Goal: Task Accomplishment & Management: Manage account settings

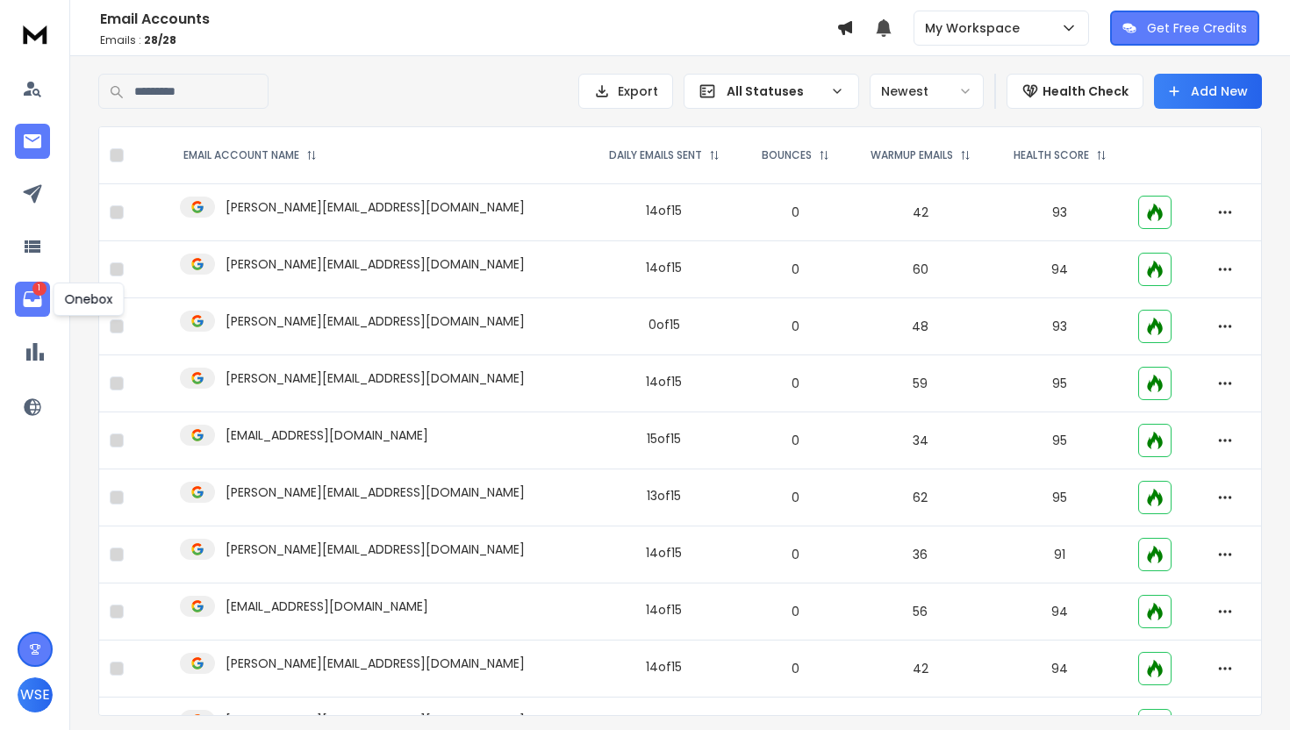
click at [40, 290] on p "1" at bounding box center [39, 289] width 14 height 14
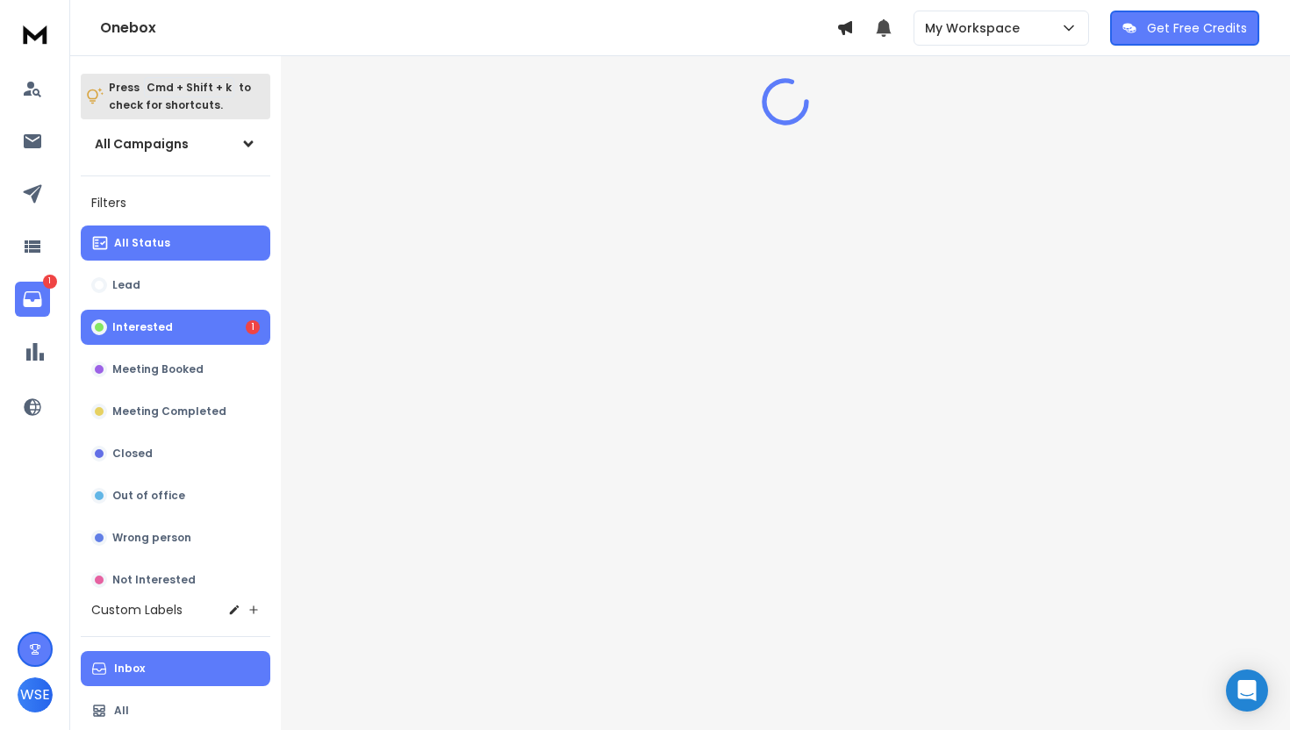
click at [152, 335] on button "Interested 1" at bounding box center [176, 327] width 190 height 35
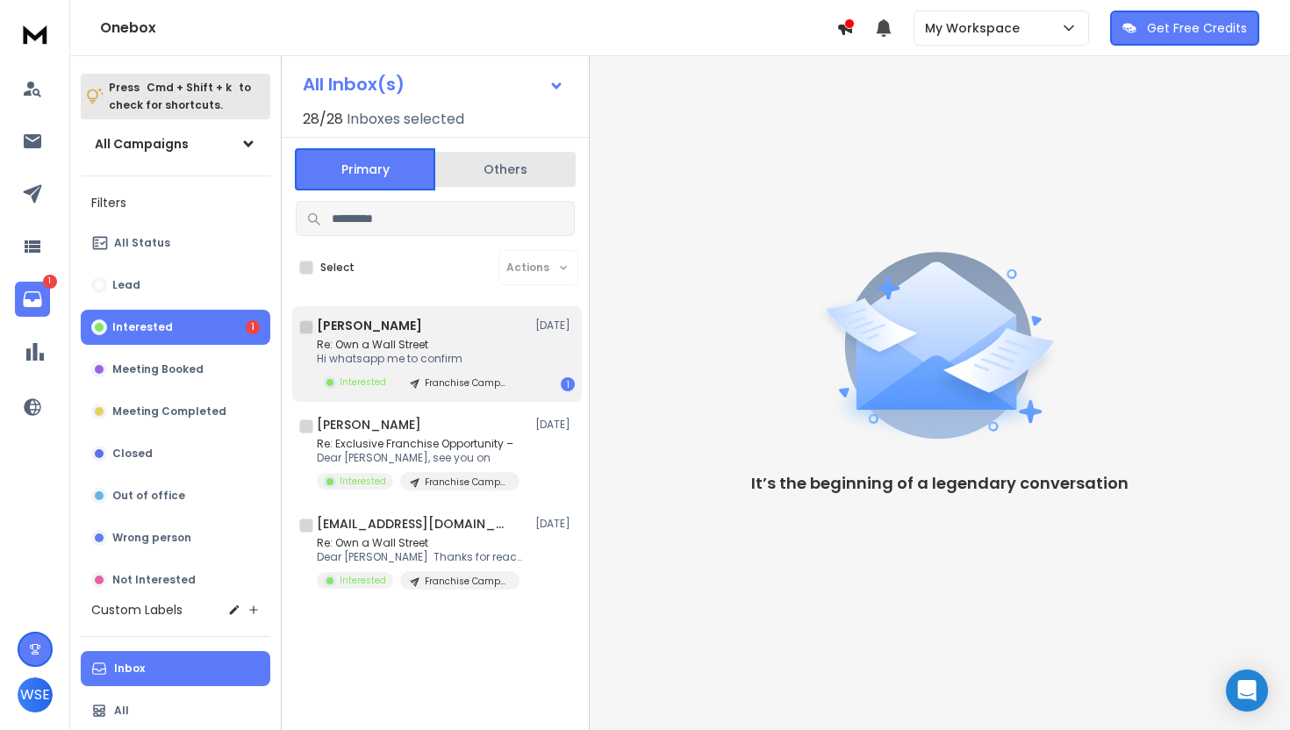
click at [373, 354] on p "Hi whatsapp me to confirm" at bounding box center [418, 359] width 203 height 14
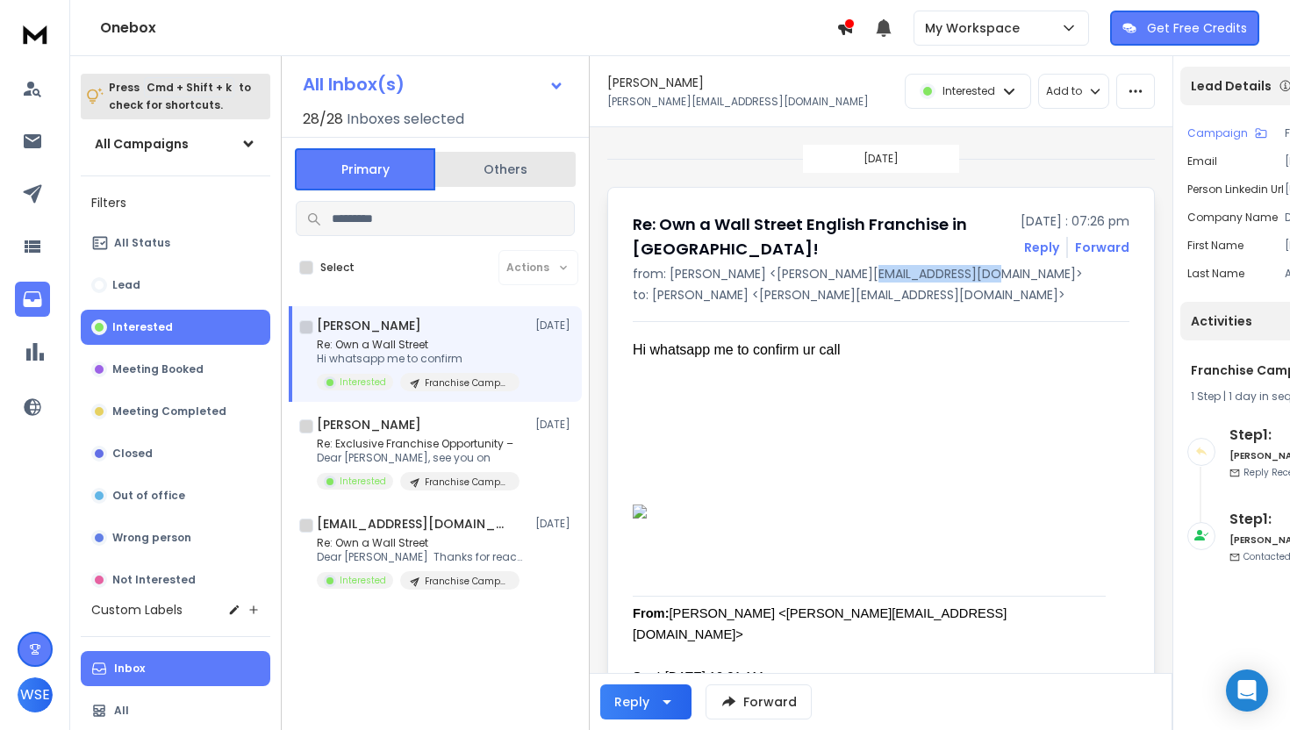
drag, startPoint x: 1021, startPoint y: 273, endPoint x: 904, endPoint y: 273, distance: 116.8
click at [904, 273] on p "from: [PERSON_NAME] <[PERSON_NAME][EMAIL_ADDRESS][DOMAIN_NAME]>" at bounding box center [881, 274] width 497 height 18
copy p "[DOMAIN_NAME]>"
click at [463, 331] on div "[PERSON_NAME] [DATE]" at bounding box center [446, 326] width 258 height 18
click at [467, 327] on div "[PERSON_NAME] [DATE]" at bounding box center [446, 326] width 258 height 18
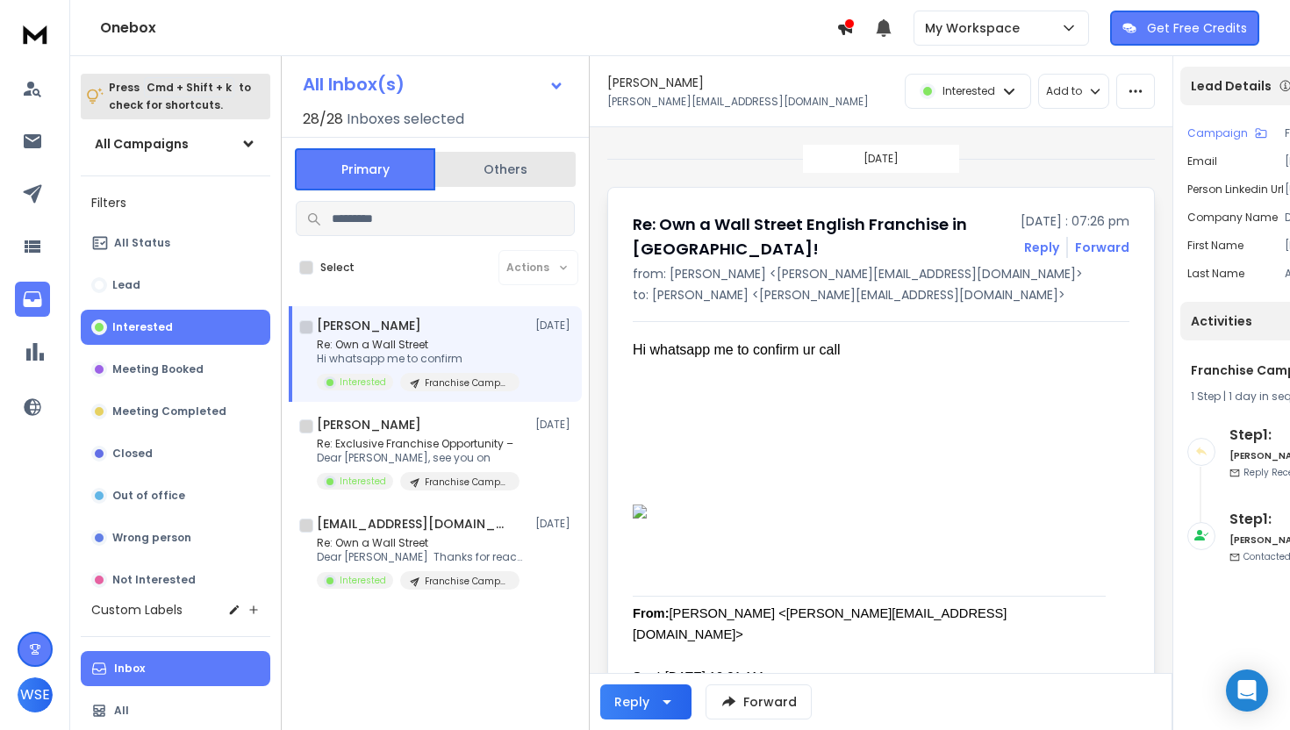
click at [467, 327] on div "[PERSON_NAME] [DATE]" at bounding box center [446, 326] width 258 height 18
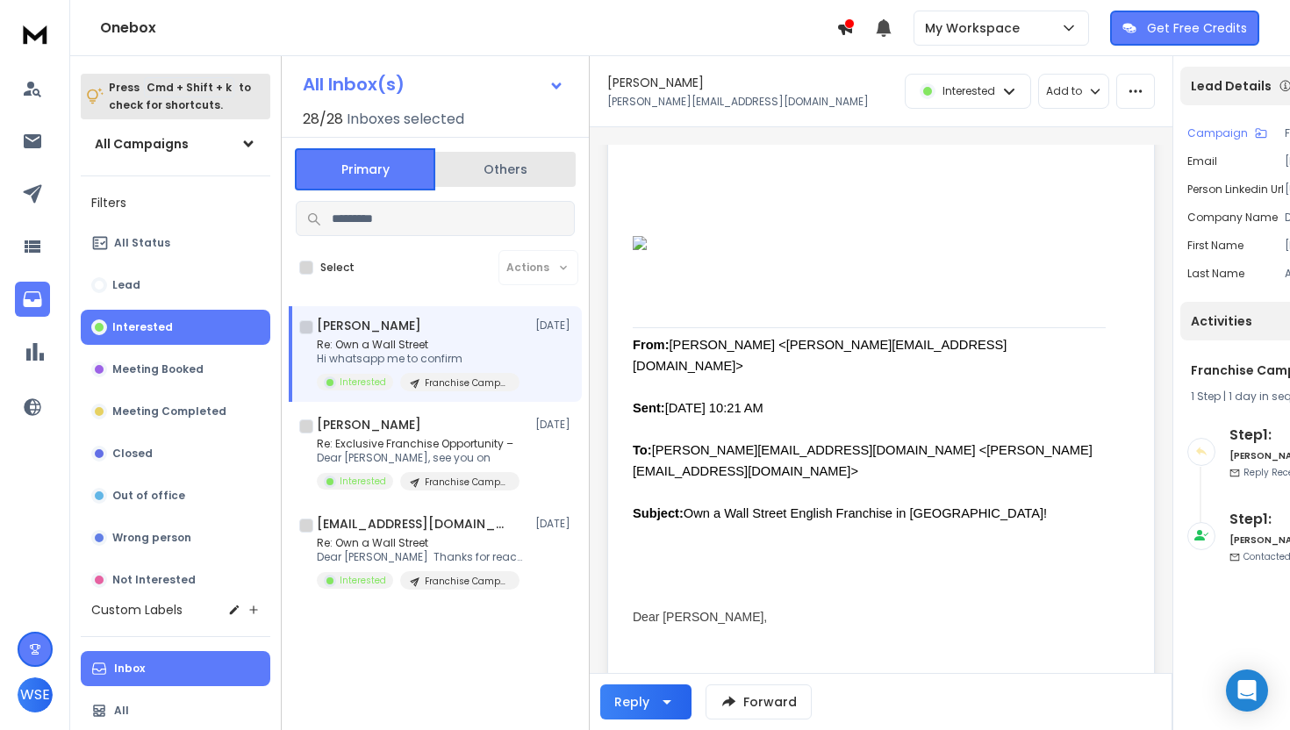
scroll to position [273, 0]
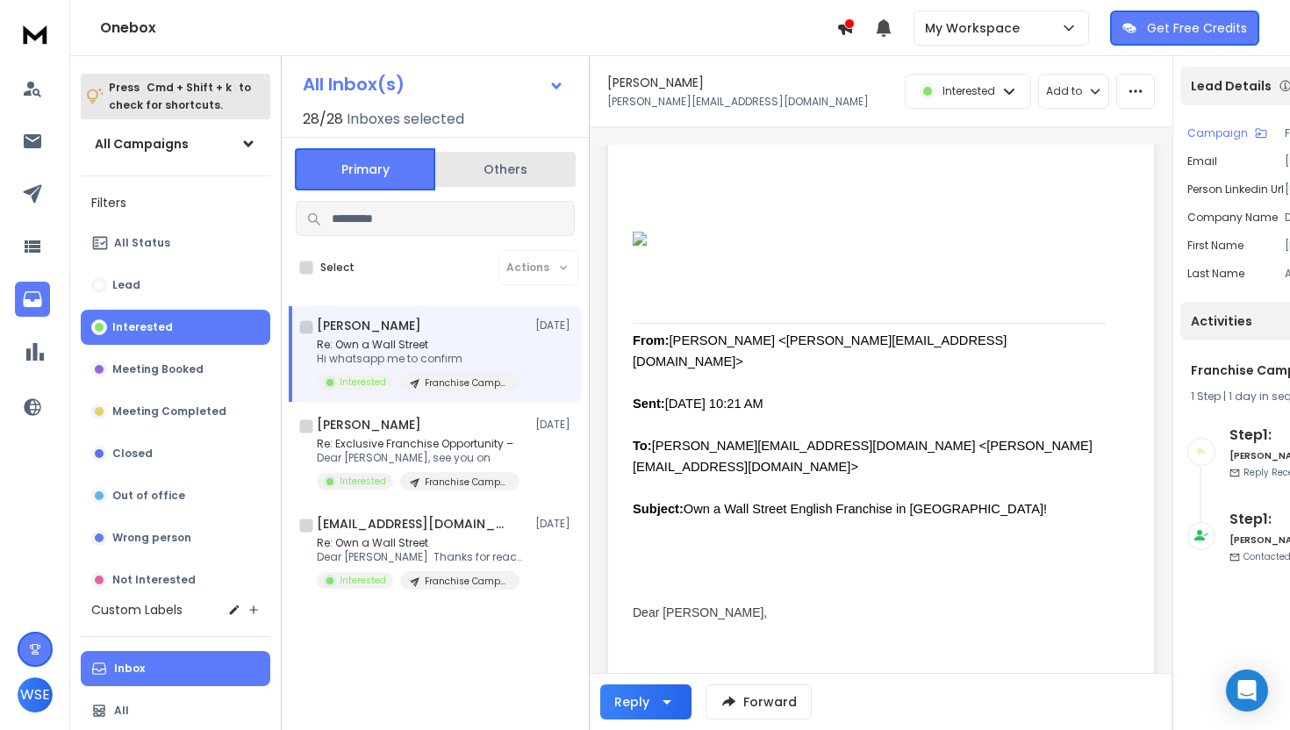
click at [640, 246] on img at bounding box center [822, 239] width 379 height 14
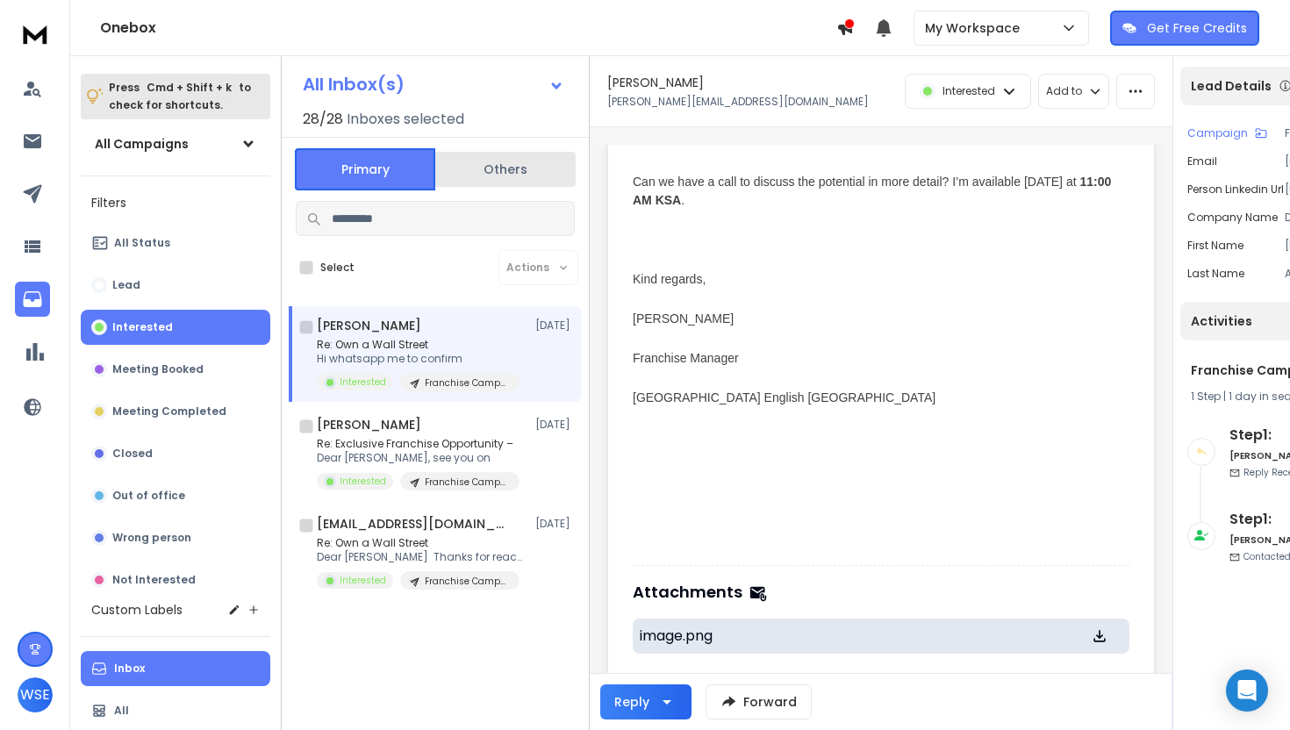
scroll to position [1442, 0]
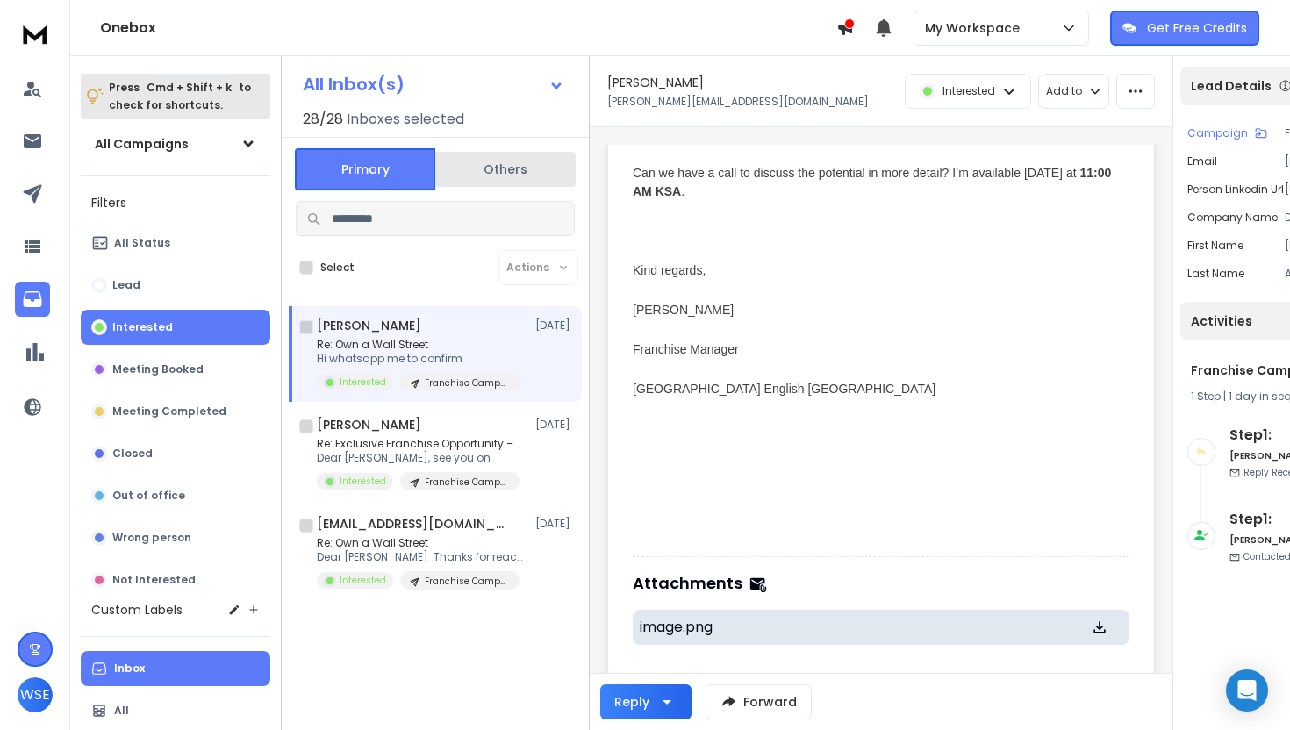
click at [764, 617] on div "image.png" at bounding box center [837, 627] width 395 height 21
click at [967, 571] on div "Attachments" at bounding box center [881, 583] width 497 height 25
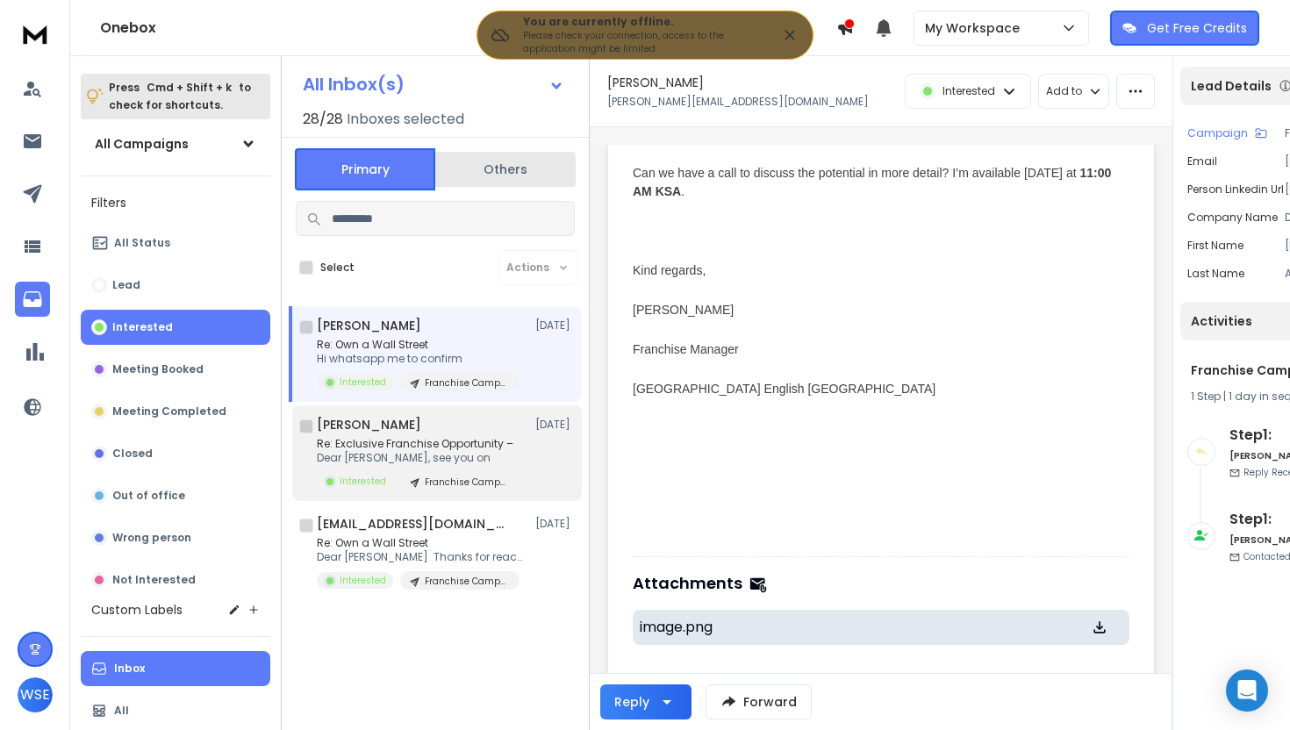
click at [385, 454] on p "Dear [PERSON_NAME], see you on" at bounding box center [418, 458] width 203 height 14
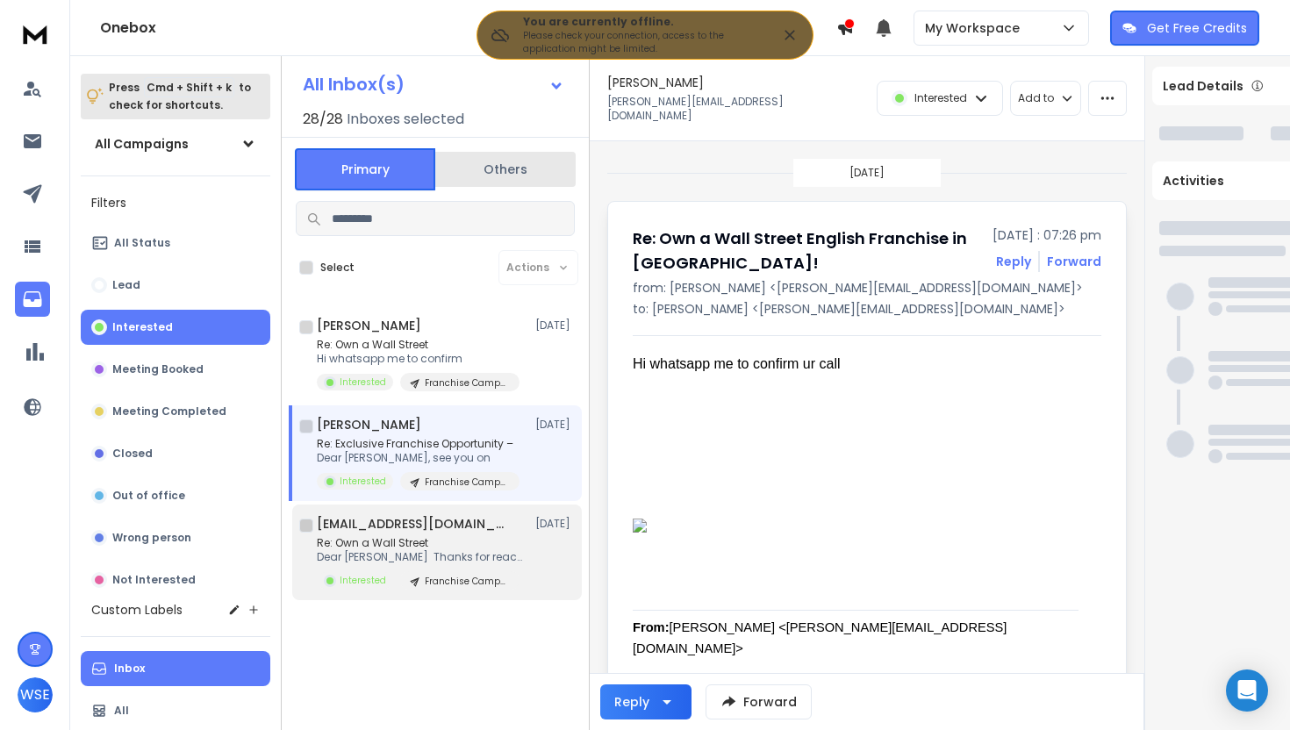
click at [404, 560] on p "Dear [PERSON_NAME] Thanks for reaching back" at bounding box center [422, 557] width 211 height 14
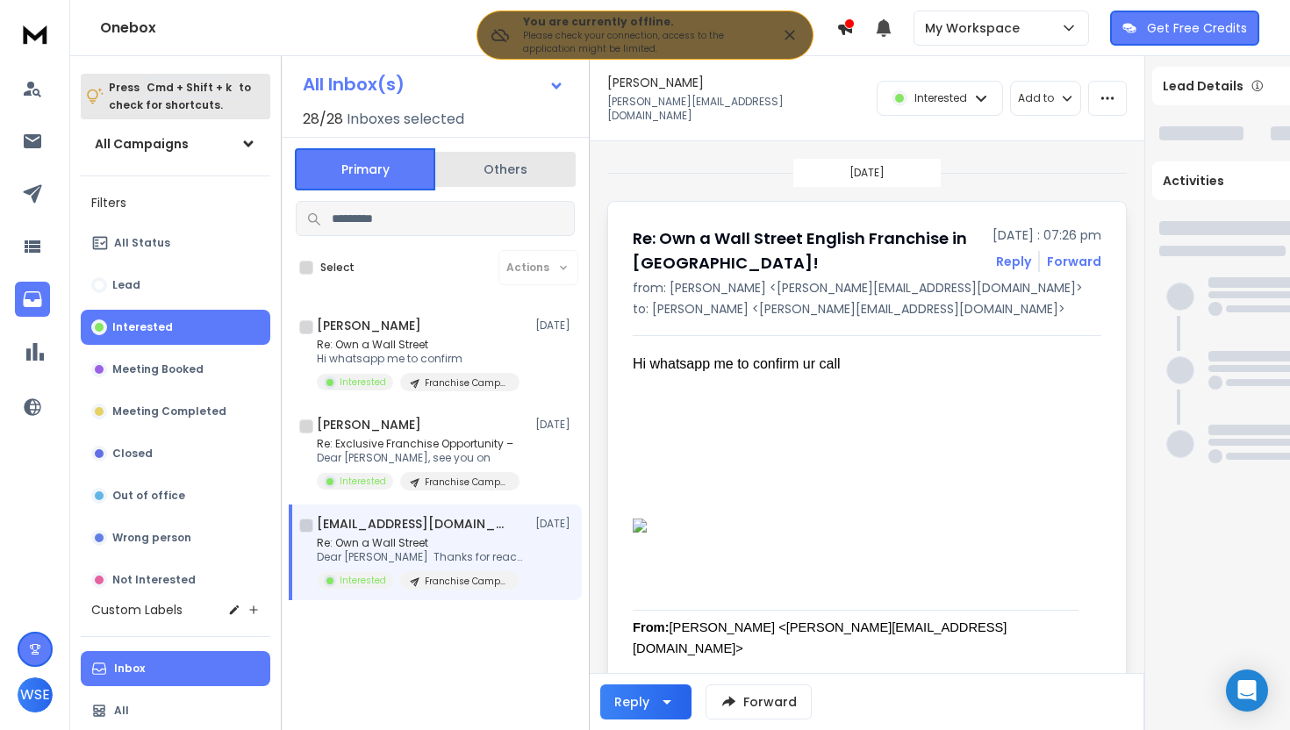
click at [413, 557] on p "Dear [PERSON_NAME] Thanks for reaching back" at bounding box center [422, 557] width 211 height 14
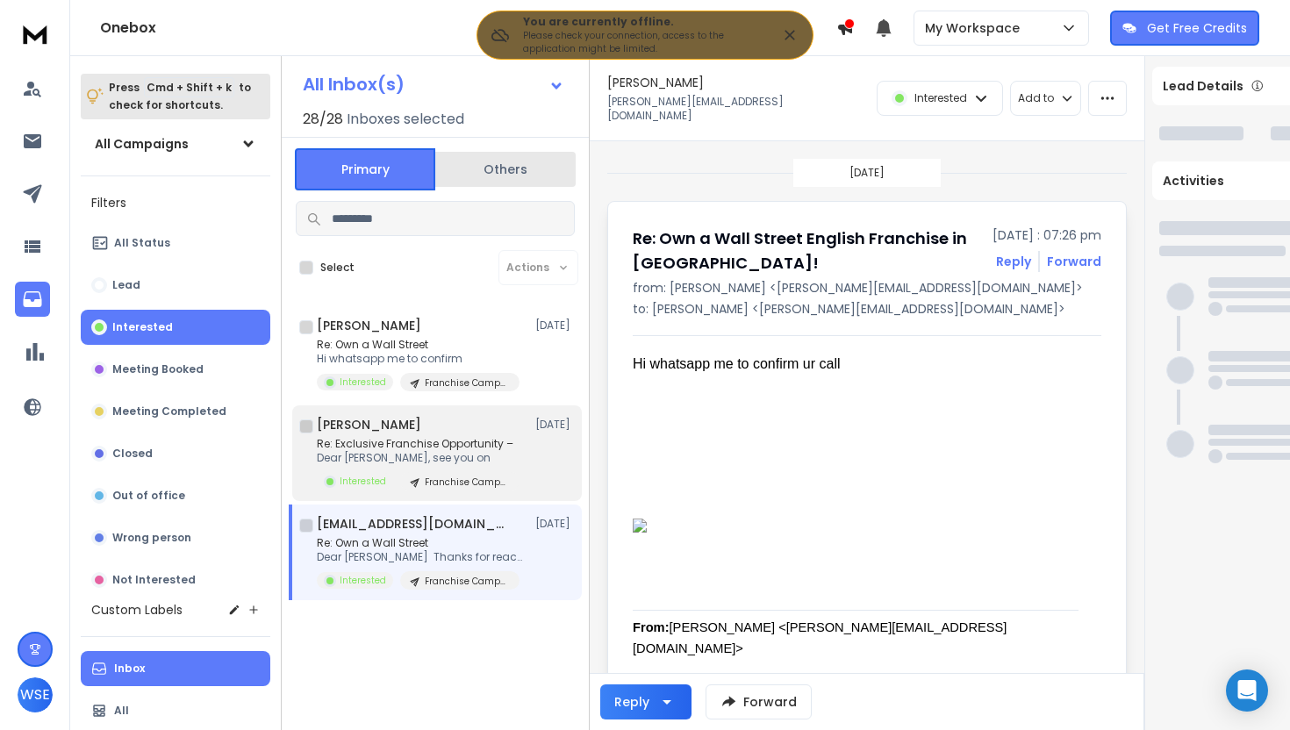
click at [419, 449] on p "Re: Exclusive Franchise Opportunity –" at bounding box center [418, 444] width 203 height 14
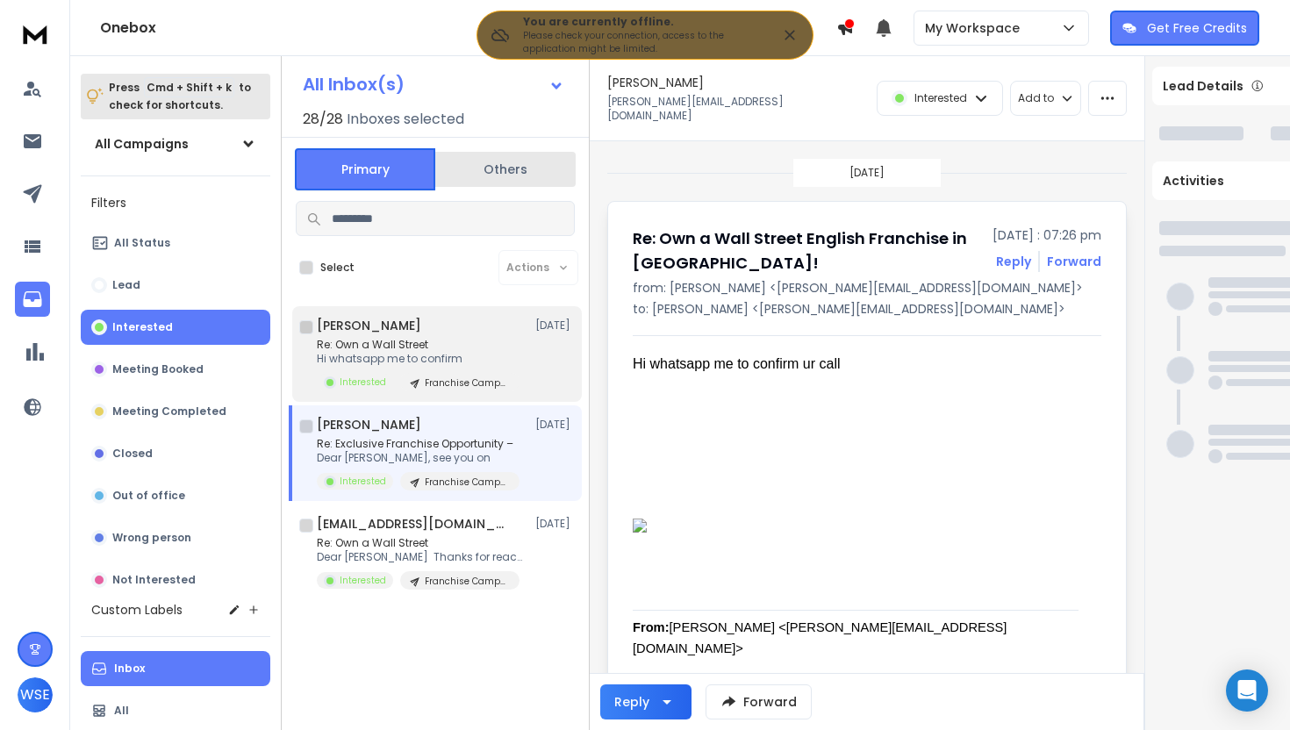
click at [410, 379] on icon at bounding box center [416, 382] width 15 height 15
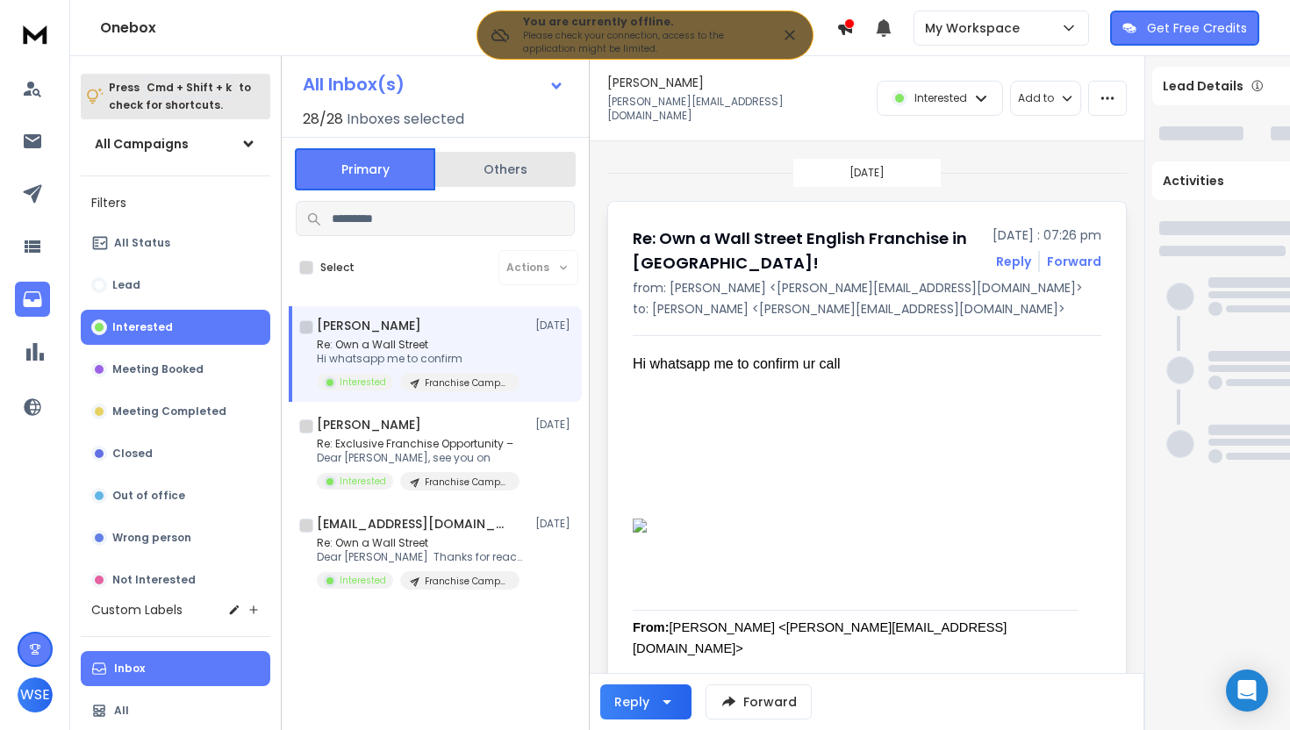
click at [408, 356] on p "Hi whatsapp me to confirm" at bounding box center [418, 359] width 203 height 14
